Goal: Task Accomplishment & Management: Manage account settings

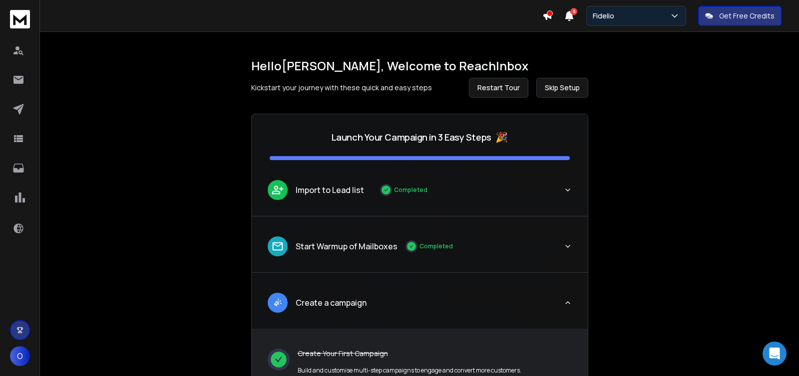
click at [629, 17] on div "Fidelio" at bounding box center [635, 16] width 87 height 10
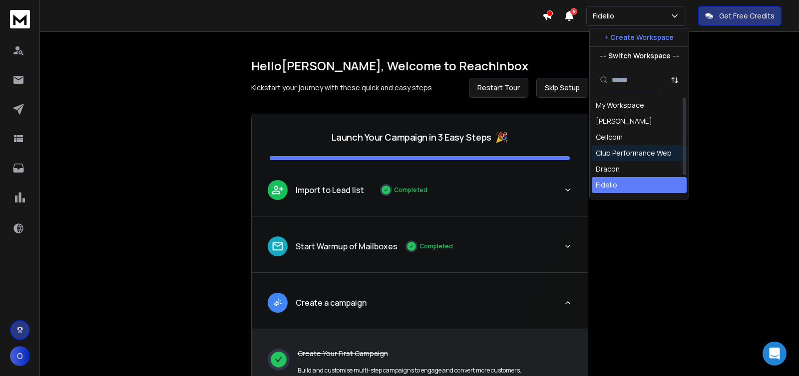
scroll to position [28, 0]
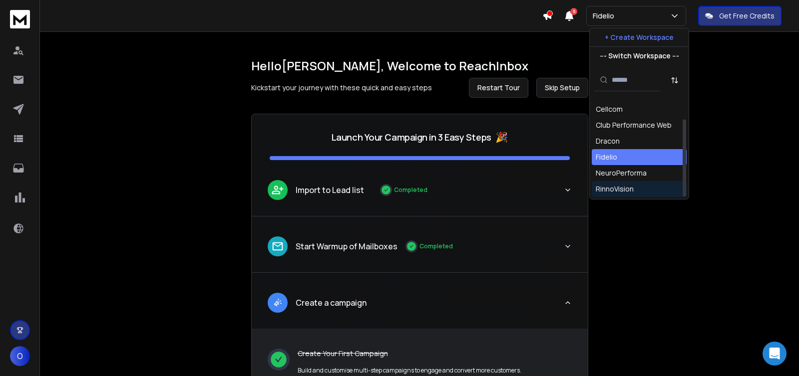
click at [621, 187] on div "RinnoVision" at bounding box center [614, 189] width 38 height 10
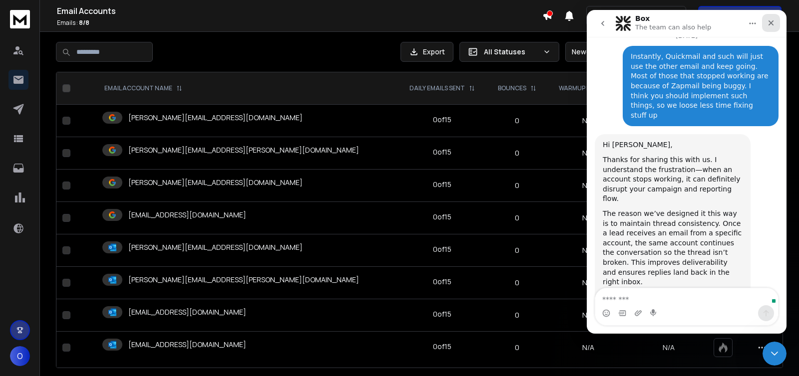
scroll to position [1231, 0]
click at [774, 23] on icon "Close" at bounding box center [771, 23] width 8 height 8
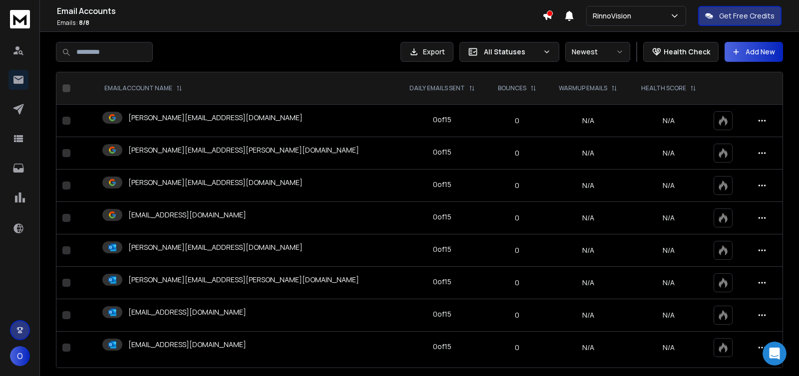
click at [718, 123] on icon at bounding box center [722, 121] width 8 height 10
click at [718, 156] on icon at bounding box center [722, 153] width 8 height 10
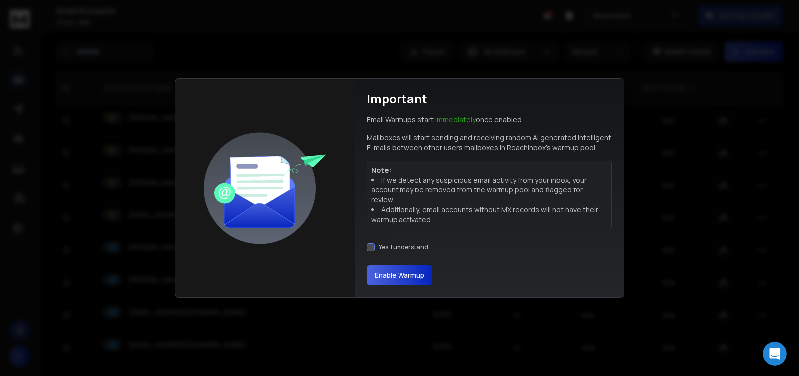
click at [367, 244] on button "Yes, I understand" at bounding box center [370, 248] width 8 height 8
click at [384, 278] on button "Enable Warmup" at bounding box center [399, 276] width 66 height 20
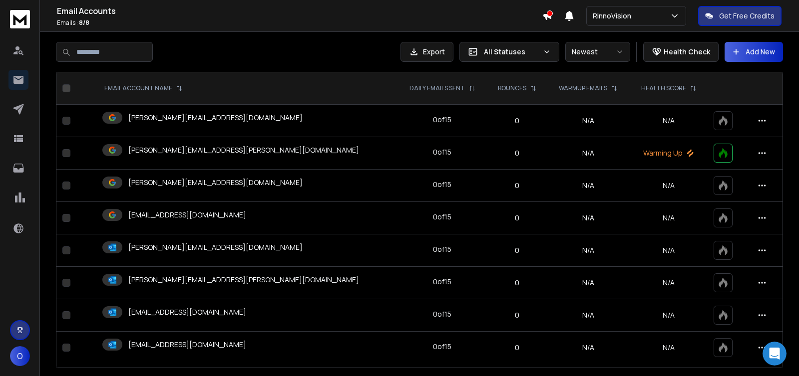
click at [713, 117] on div at bounding box center [722, 120] width 19 height 19
click at [718, 121] on icon at bounding box center [723, 121] width 10 height 10
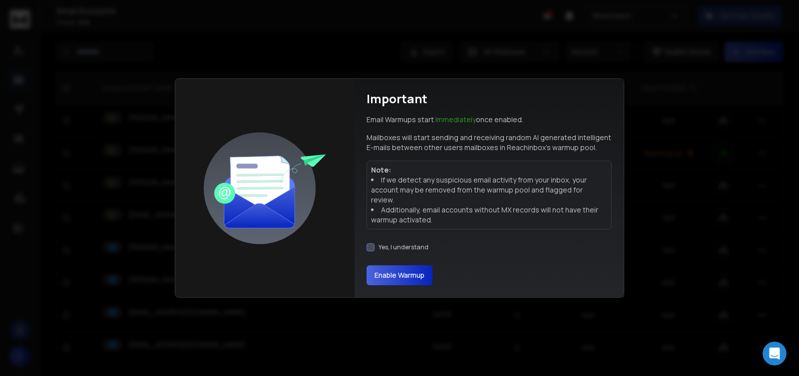
click at [372, 244] on button "Yes, I understand" at bounding box center [370, 248] width 8 height 8
click at [389, 272] on button "Enable Warmup" at bounding box center [399, 276] width 66 height 20
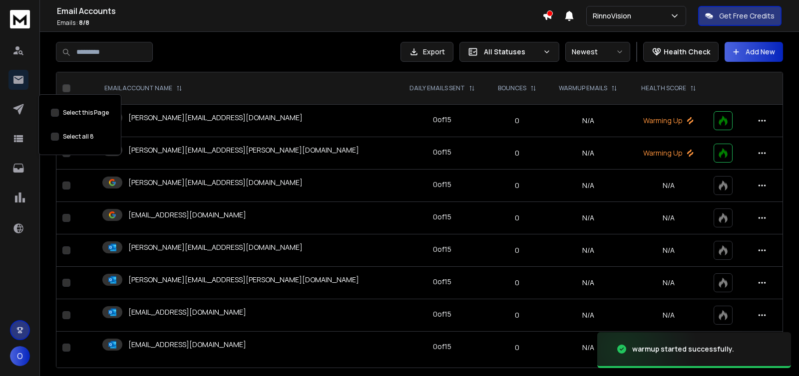
click at [67, 87] on button "Select this Page" at bounding box center [66, 88] width 8 height 8
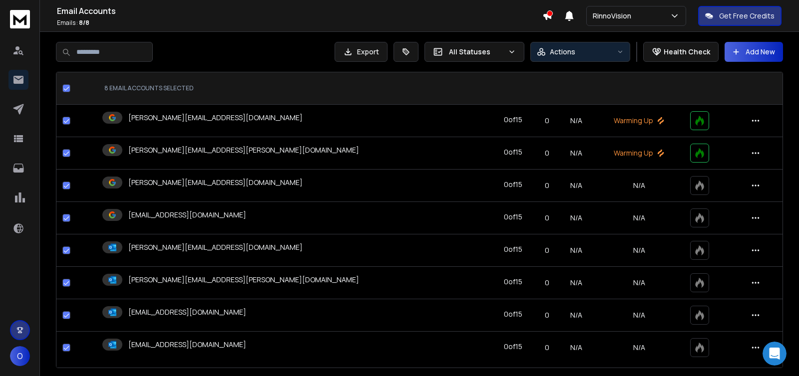
click at [565, 50] on p "Actions" at bounding box center [562, 52] width 25 height 10
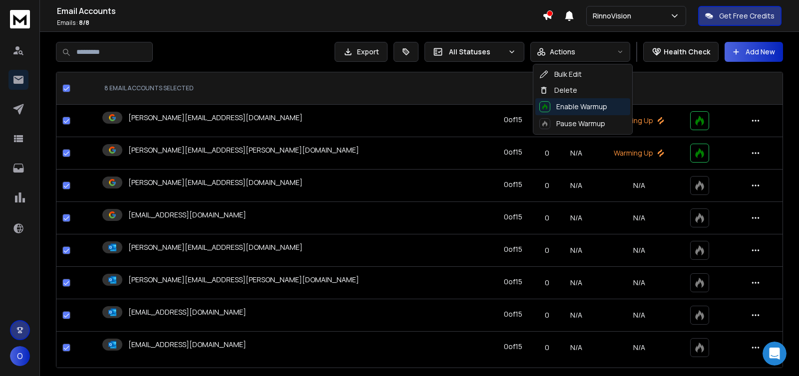
click at [577, 103] on div "Enable Warmup" at bounding box center [573, 106] width 68 height 11
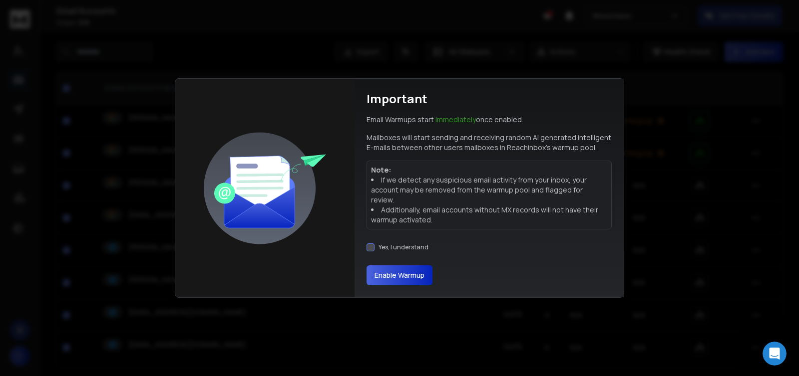
click at [373, 246] on div "Yes, I understand" at bounding box center [397, 248] width 62 height 8
click at [371, 245] on button "Yes, I understand" at bounding box center [370, 248] width 8 height 8
click at [386, 269] on button "Enable Warmup" at bounding box center [399, 276] width 66 height 20
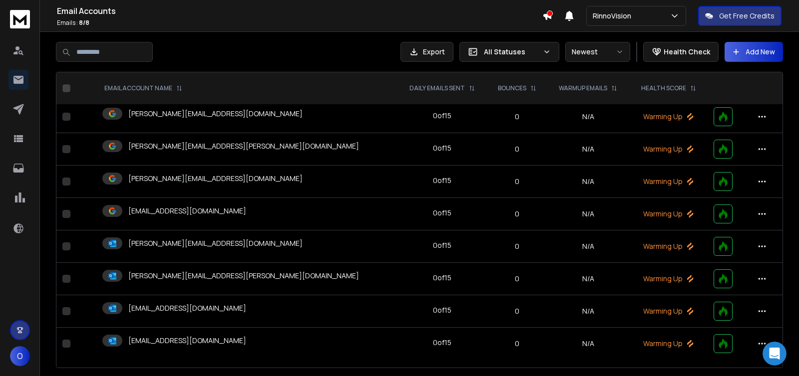
scroll to position [0, 0]
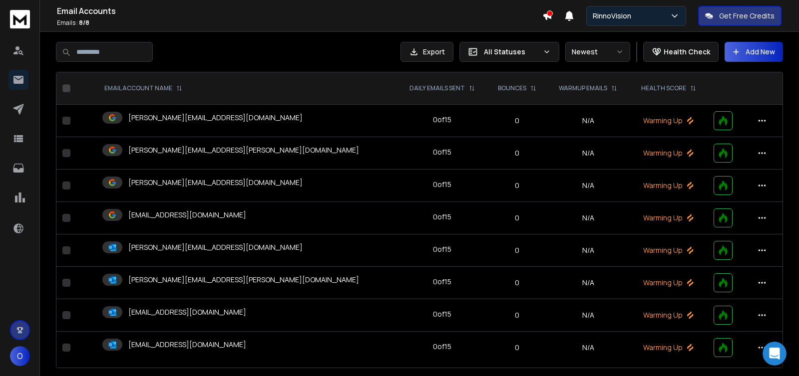
click at [663, 16] on div "RinnoVision" at bounding box center [635, 16] width 87 height 10
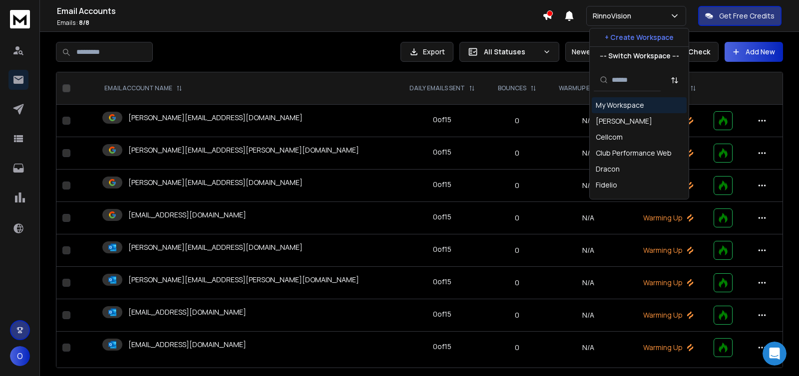
click at [646, 34] on p "+ Create Workspace" at bounding box center [638, 37] width 69 height 10
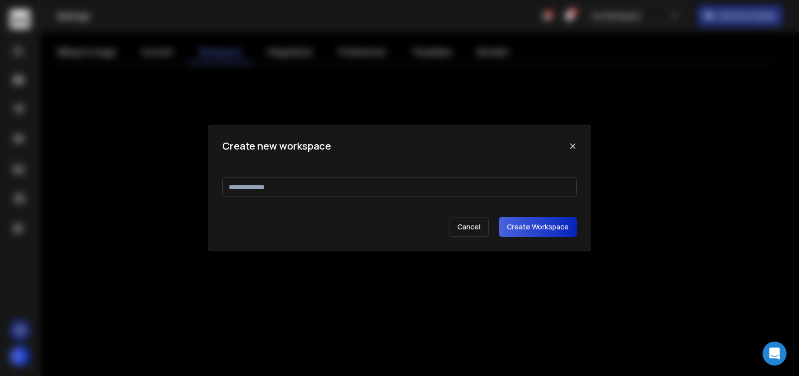
click at [280, 180] on input at bounding box center [399, 187] width 354 height 20
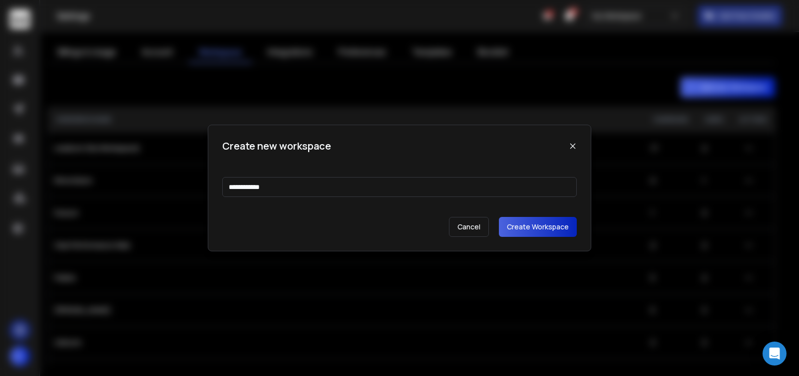
type input "**********"
click at [540, 229] on button "Create Workspace" at bounding box center [538, 227] width 78 height 20
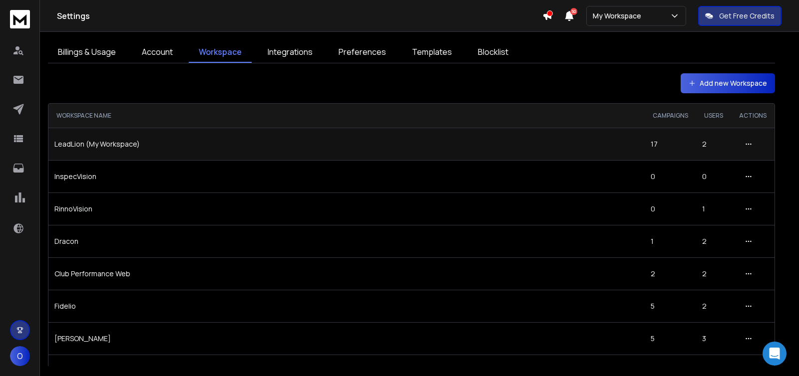
scroll to position [3, 0]
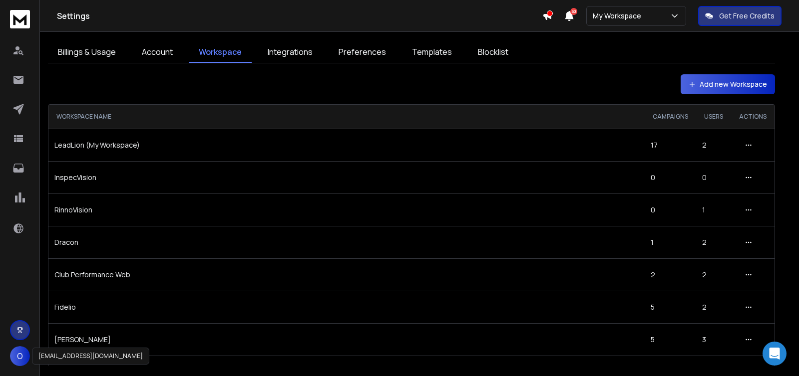
click at [20, 359] on span "O" at bounding box center [20, 356] width 20 height 20
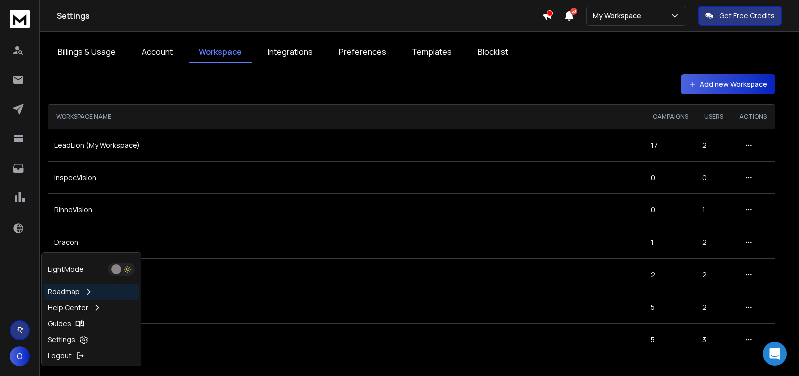
click at [120, 269] on button "button" at bounding box center [121, 269] width 27 height 13
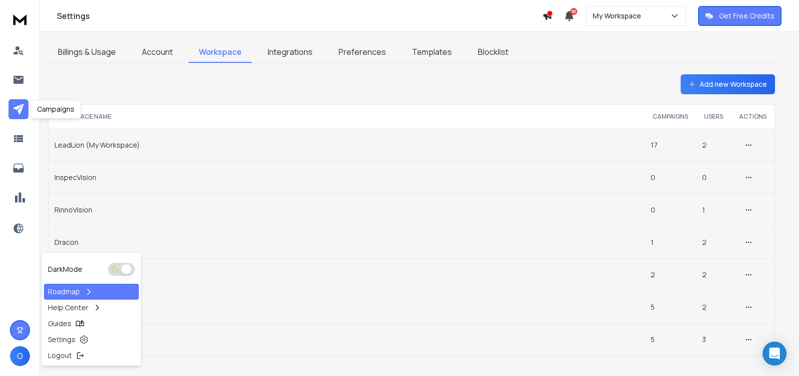
click at [21, 113] on icon at bounding box center [18, 109] width 12 height 12
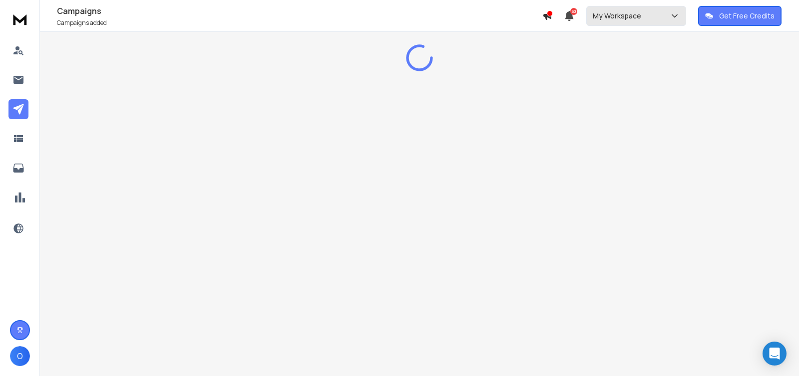
click at [635, 14] on p "My Workspace" at bounding box center [618, 16] width 52 height 10
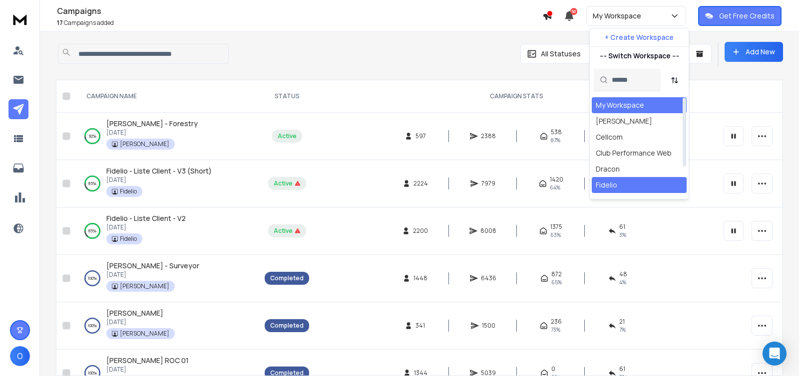
click at [611, 183] on div "Fidelio" at bounding box center [605, 185] width 21 height 10
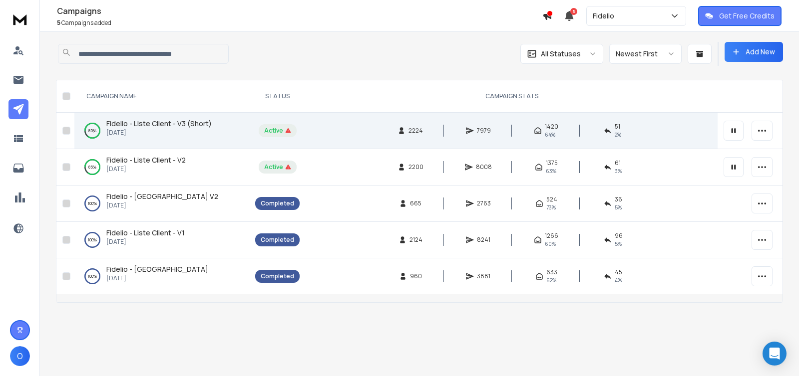
click at [138, 123] on span "Fidelio - Liste Client - V3 (Short)" at bounding box center [158, 123] width 105 height 9
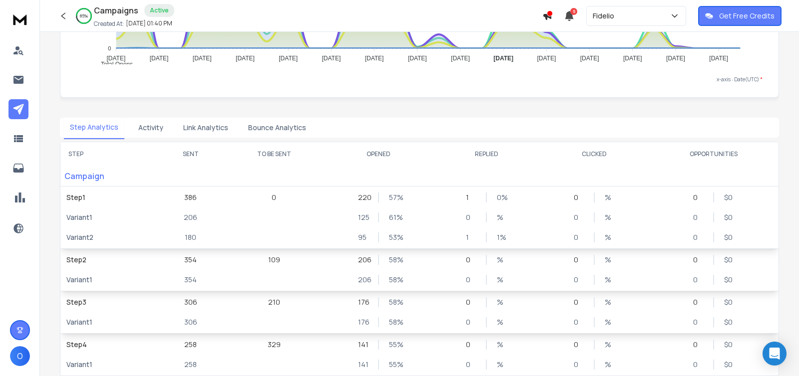
scroll to position [395, 0]
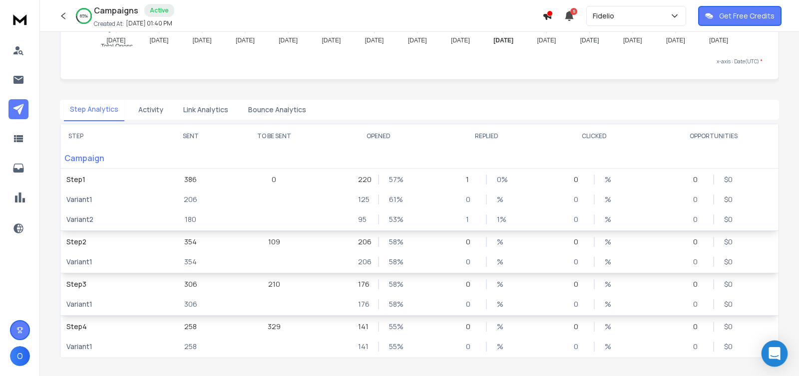
click at [777, 353] on icon "Open Intercom Messenger" at bounding box center [773, 353] width 11 height 13
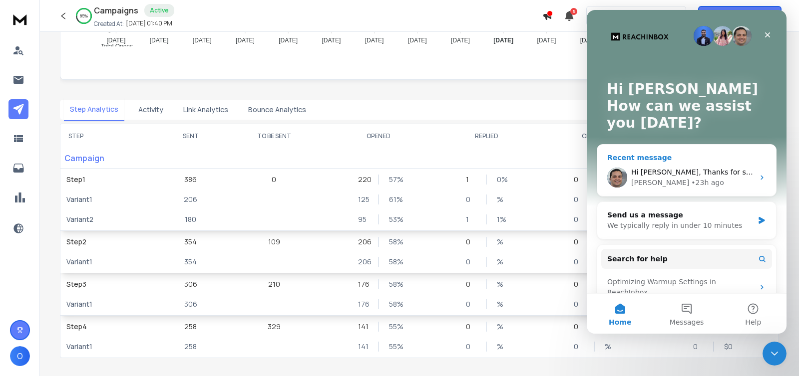
scroll to position [0, 0]
click at [691, 319] on span "Messages" at bounding box center [686, 322] width 34 height 7
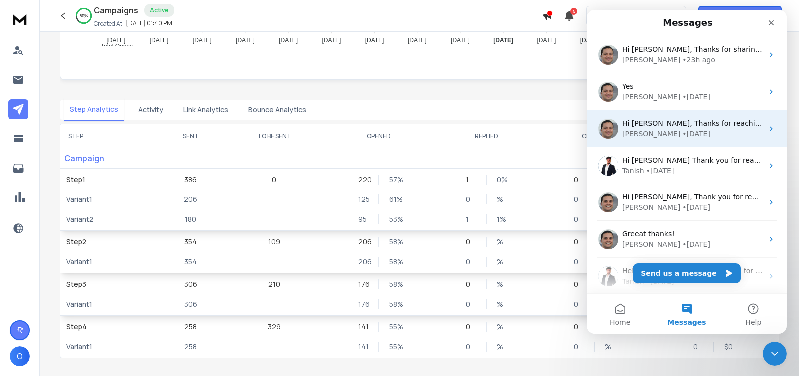
click at [684, 138] on div "Raj • 21w ago" at bounding box center [692, 134] width 141 height 10
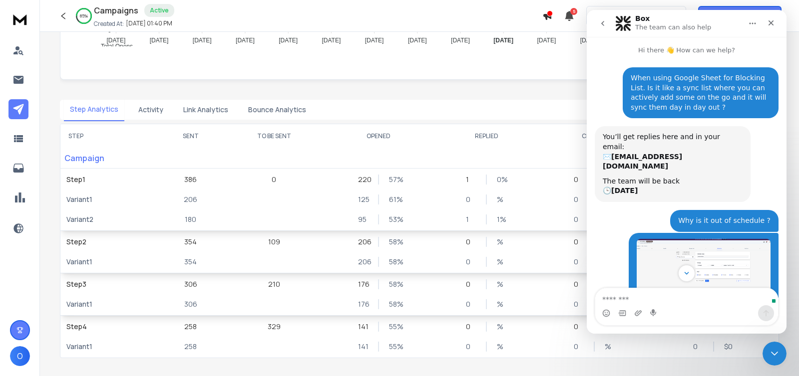
click at [608, 24] on button "go back" at bounding box center [602, 23] width 19 height 19
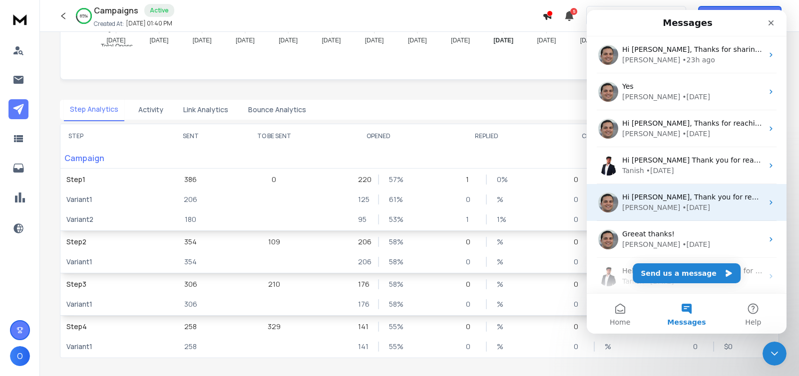
scroll to position [41, 0]
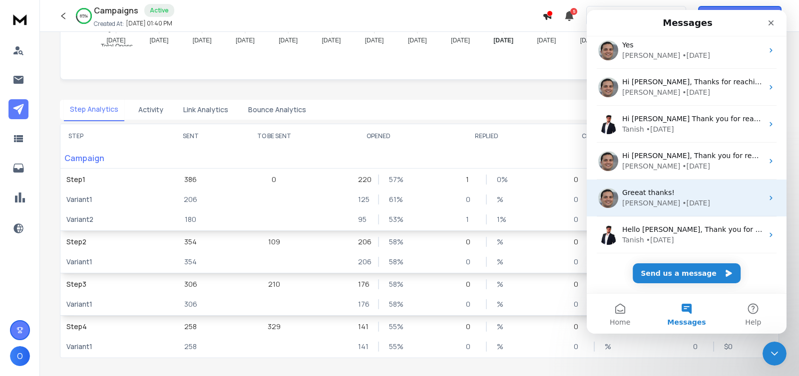
click at [671, 201] on div "Raj • 30w ago" at bounding box center [692, 203] width 141 height 10
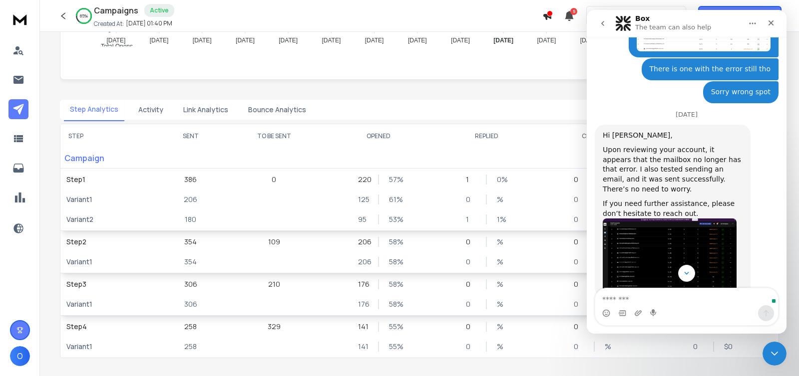
scroll to position [492, 0]
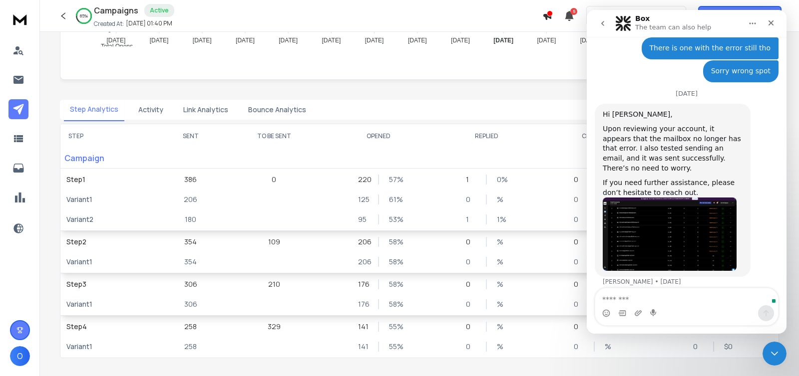
click at [607, 22] on button "go back" at bounding box center [602, 23] width 19 height 19
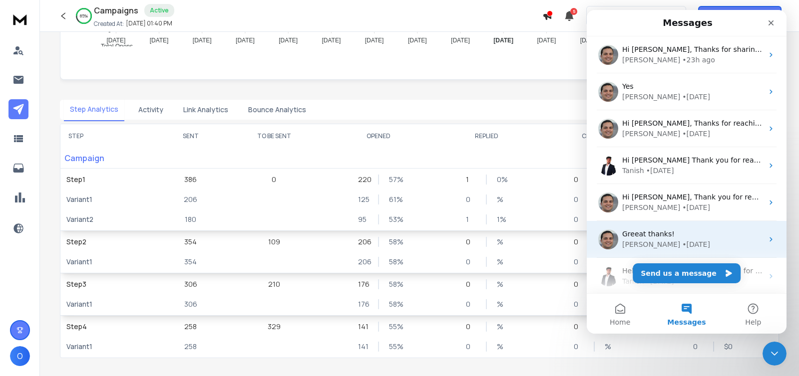
scroll to position [41, 0]
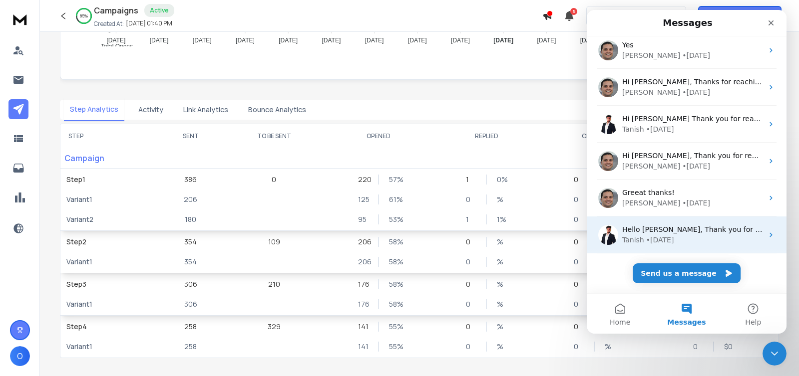
click at [670, 238] on div "• 34w ago" at bounding box center [660, 240] width 28 height 10
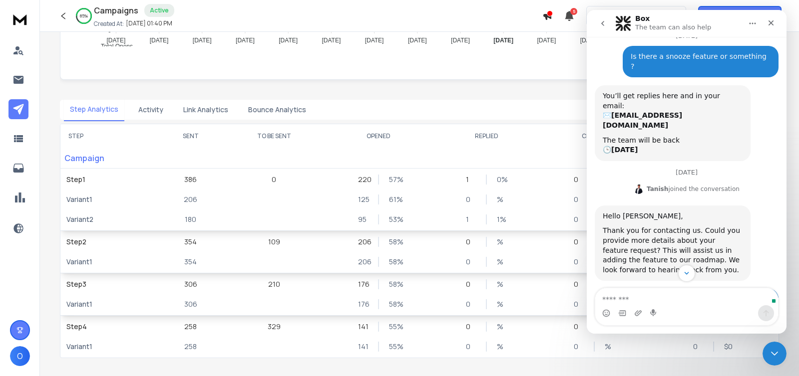
scroll to position [0, 0]
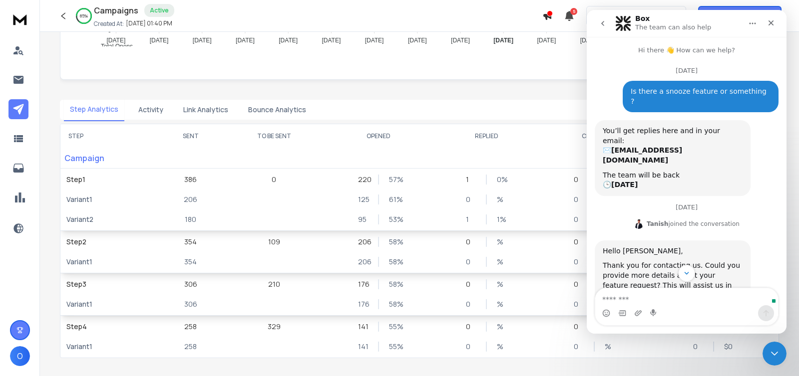
click at [600, 20] on icon "go back" at bounding box center [602, 23] width 8 height 8
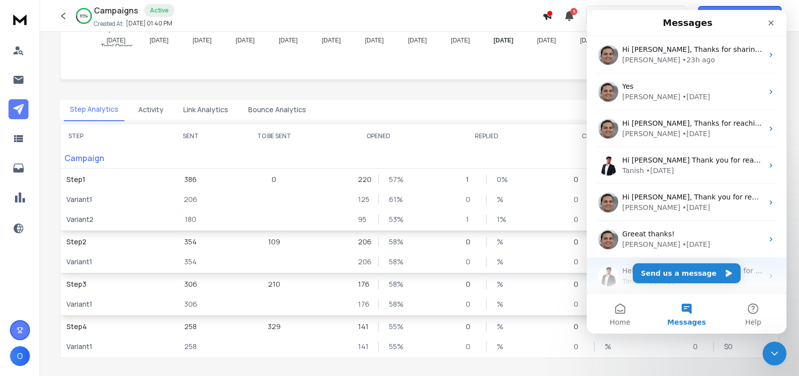
scroll to position [41, 0]
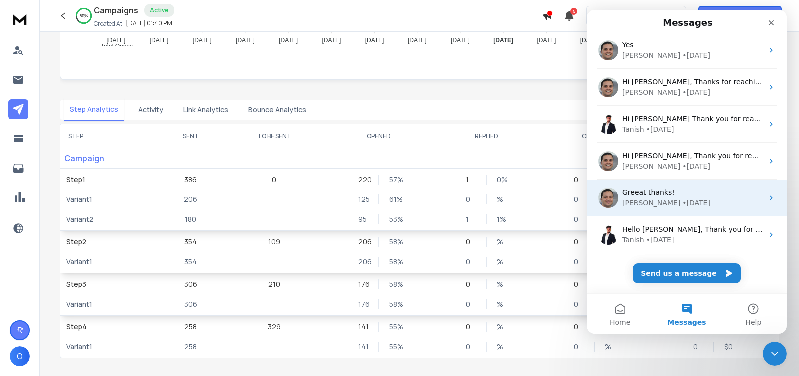
click at [668, 194] on span "Greeat thanks!" at bounding box center [648, 193] width 52 height 8
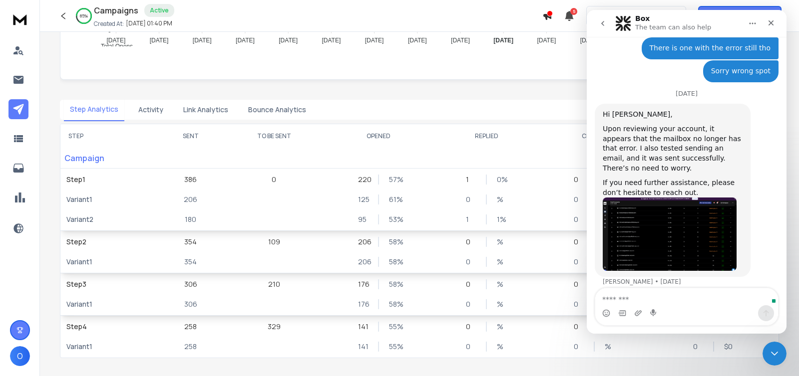
scroll to position [0, 0]
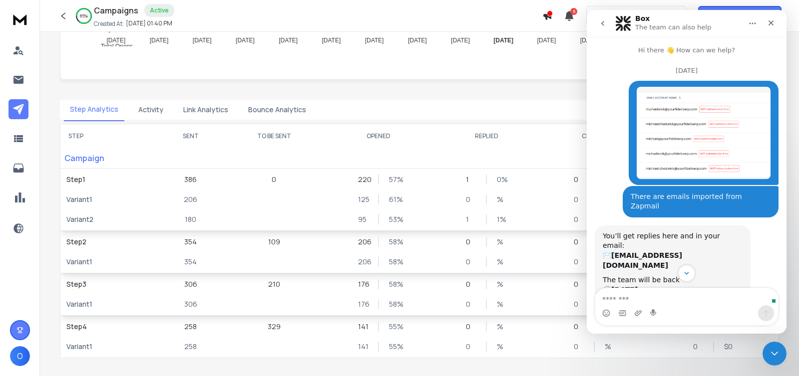
click at [605, 22] on icon "go back" at bounding box center [602, 23] width 8 height 8
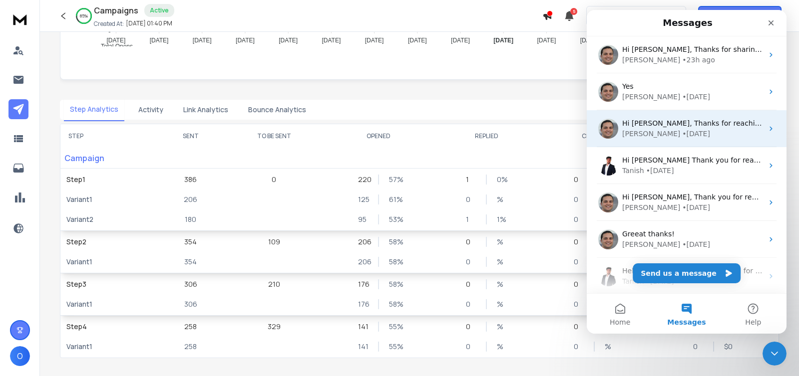
click at [678, 130] on div "Raj • 21w ago" at bounding box center [692, 134] width 141 height 10
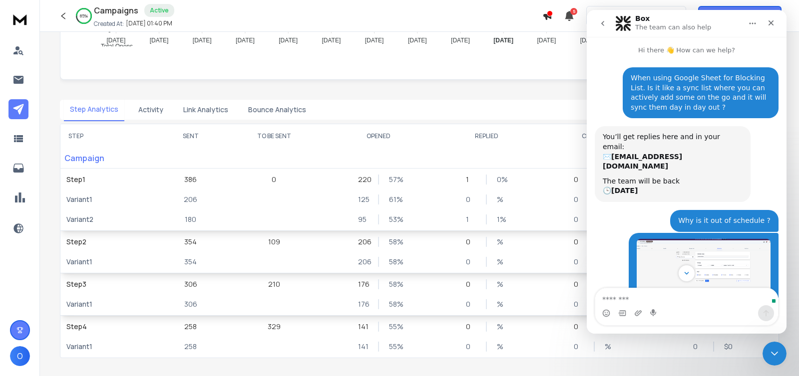
click at [607, 25] on button "go back" at bounding box center [602, 23] width 19 height 19
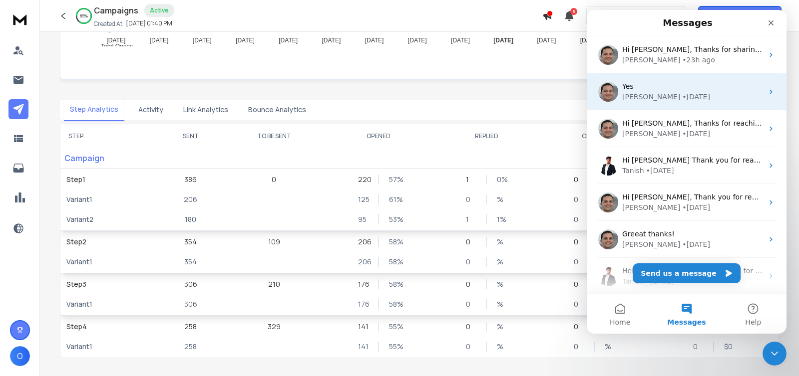
click at [672, 88] on div "Yes" at bounding box center [692, 86] width 141 height 10
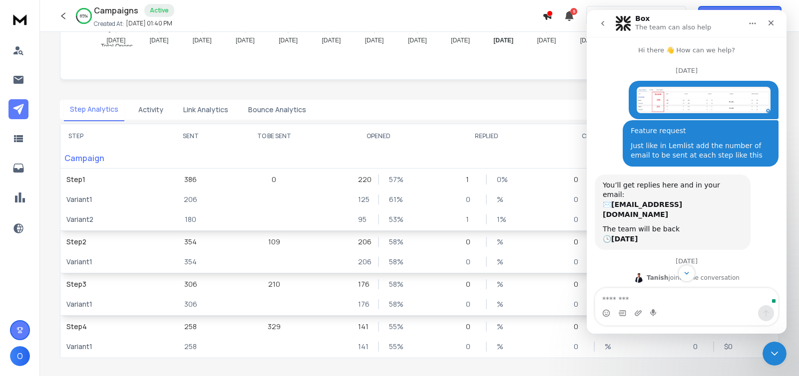
click at [688, 102] on img "Olivier says…" at bounding box center [703, 100] width 134 height 26
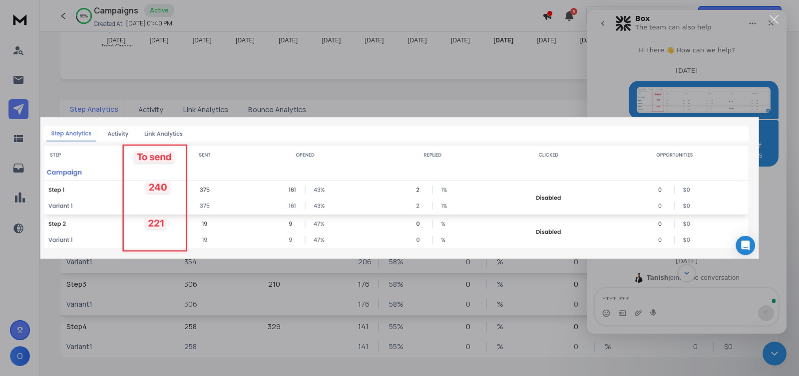
click at [166, 298] on div "Intercom messenger" at bounding box center [399, 188] width 799 height 376
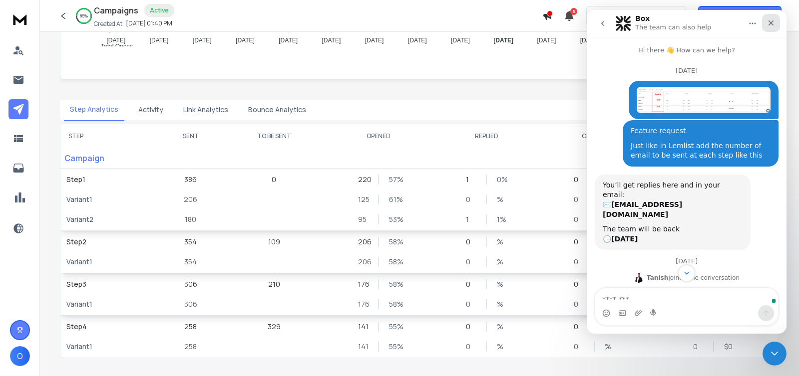
click at [771, 23] on icon "Close" at bounding box center [771, 23] width 8 height 8
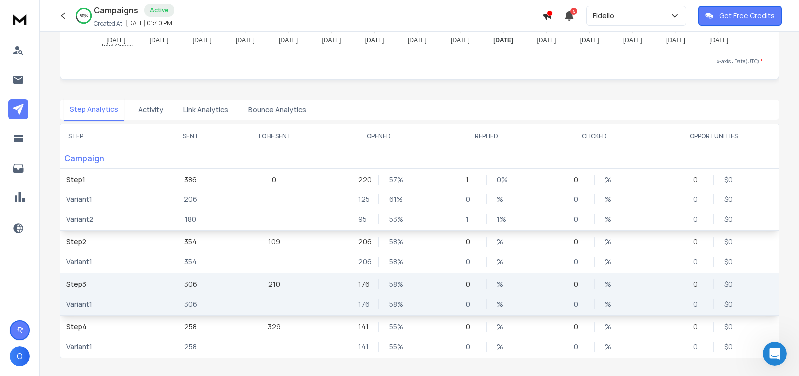
scroll to position [361, 0]
